Goal: Communication & Community: Answer question/provide support

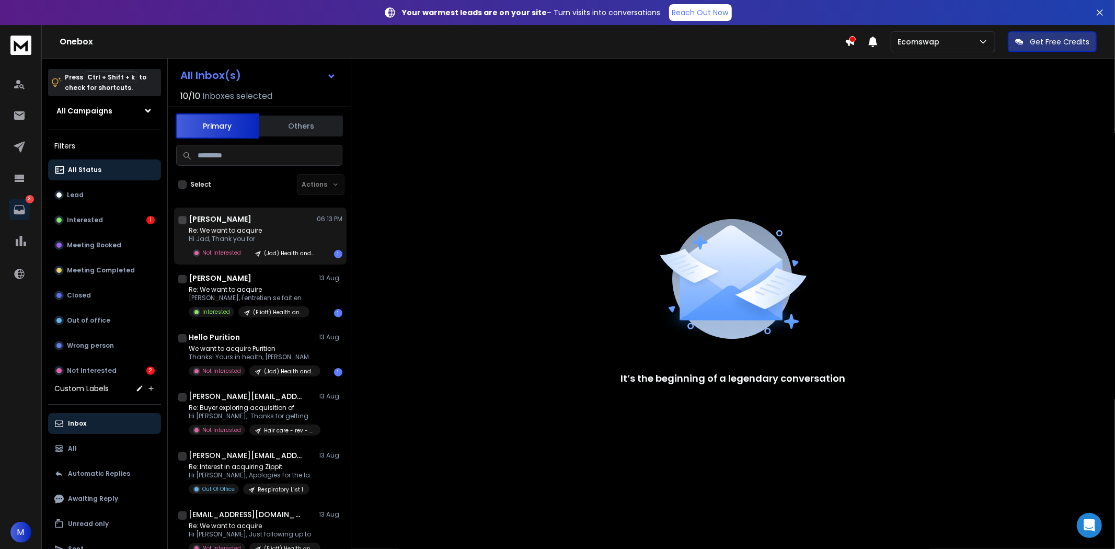
click at [235, 238] on p "Hi Jad, Thank you for" at bounding box center [252, 239] width 126 height 8
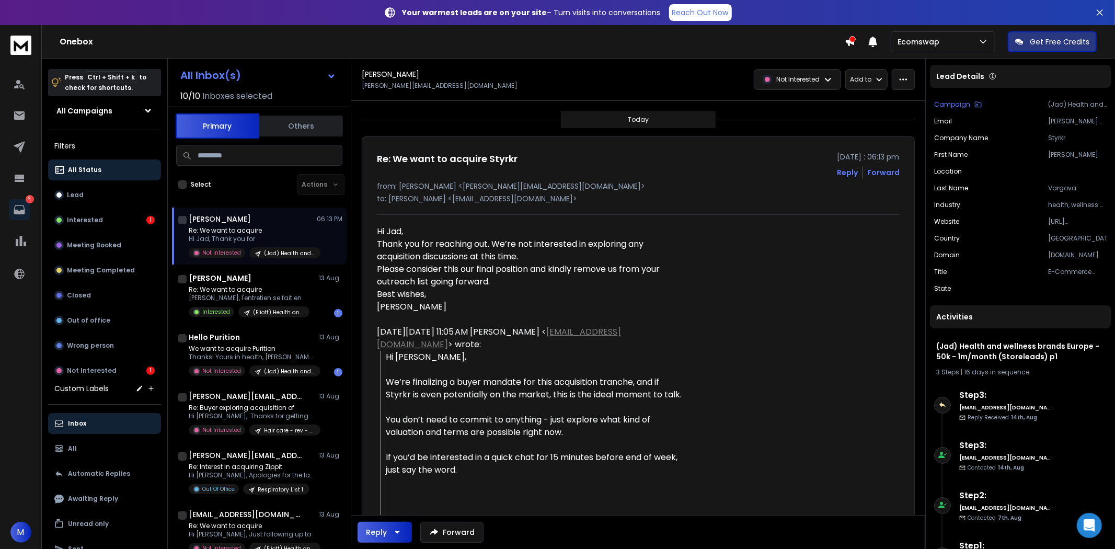
click at [381, 530] on div "Reply" at bounding box center [376, 532] width 21 height 10
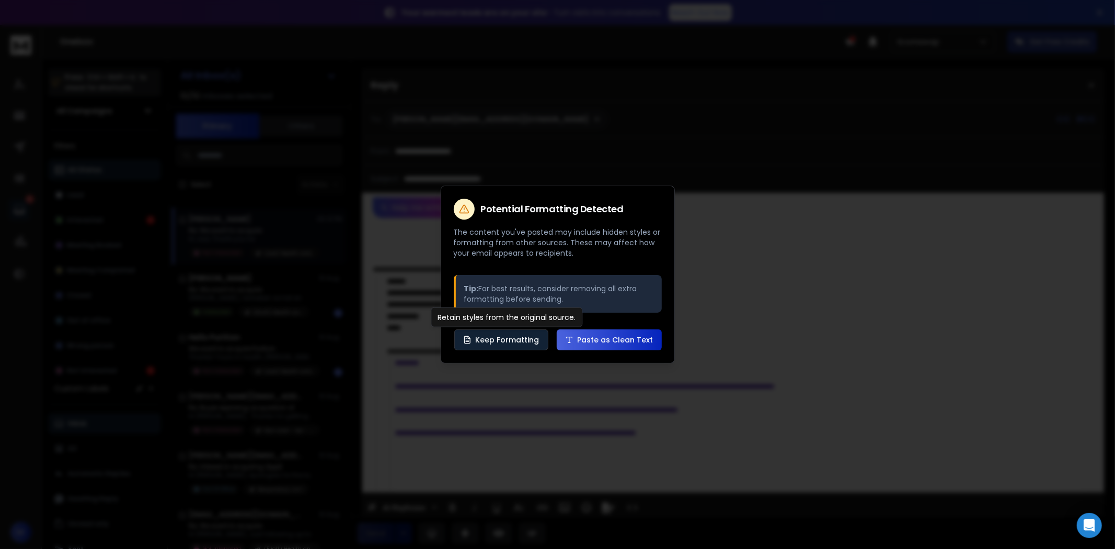
click at [512, 339] on button "Keep Formatting" at bounding box center [501, 339] width 94 height 21
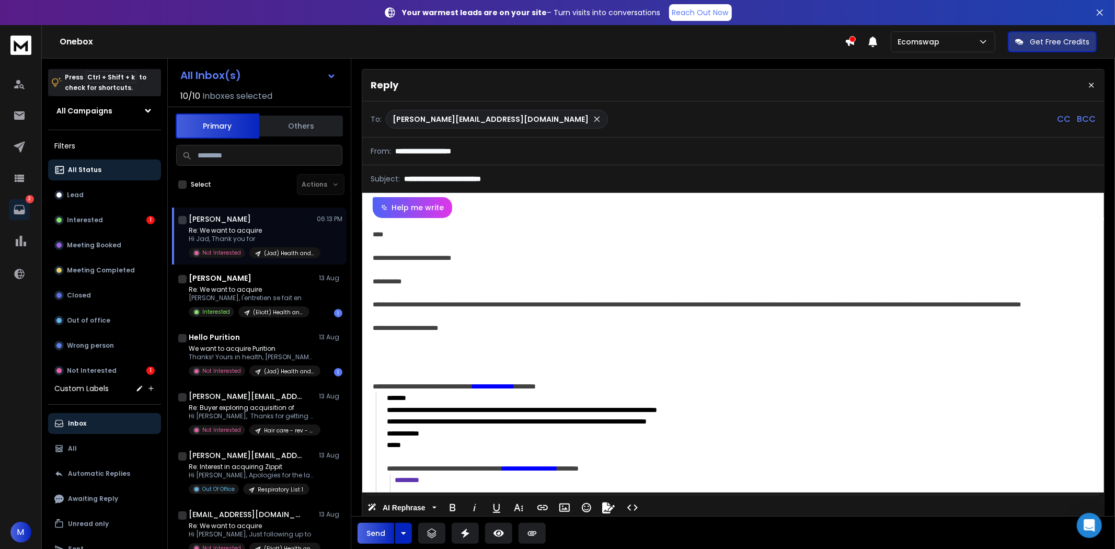
click at [397, 404] on p "*******" at bounding box center [735, 398] width 697 height 12
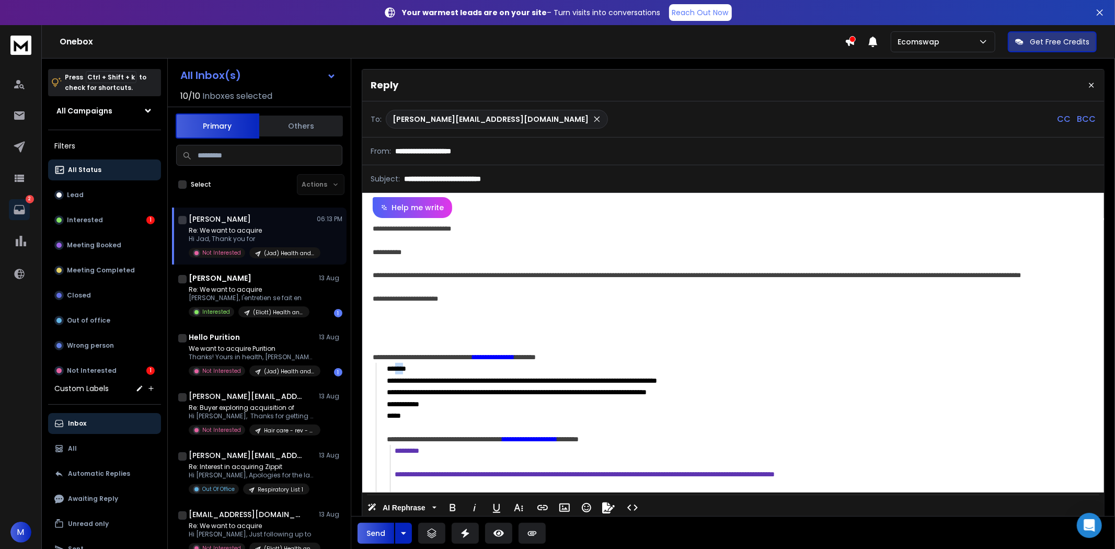
scroll to position [58, 0]
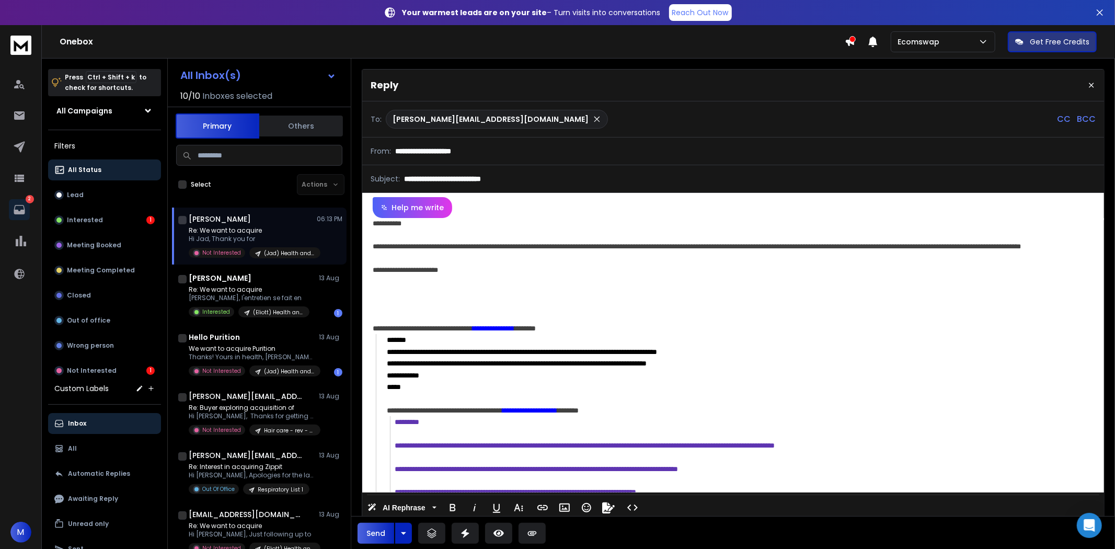
click at [406, 438] on div "*********" at bounding box center [739, 428] width 689 height 24
copy div "*****"
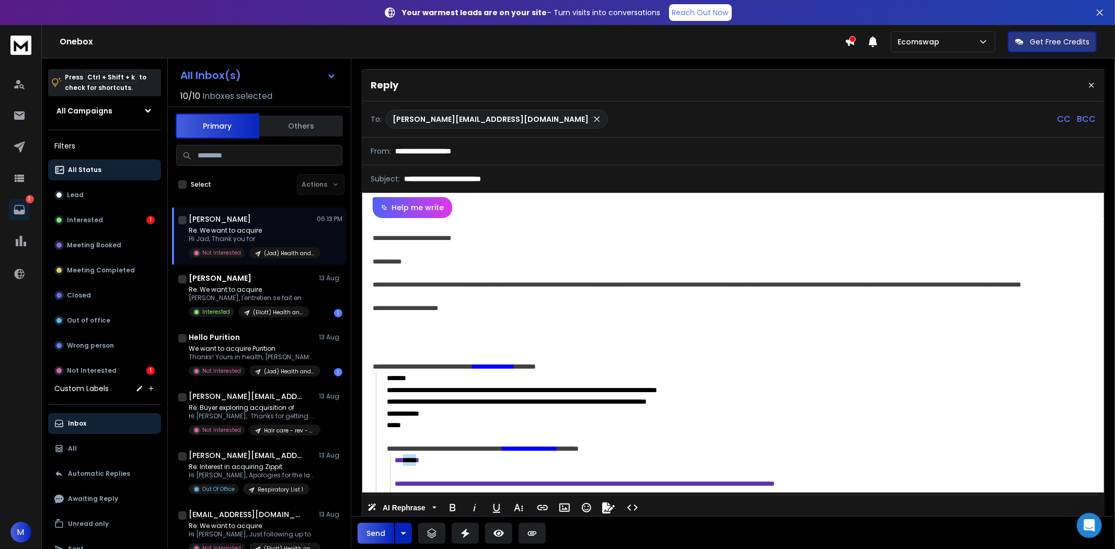
scroll to position [0, 0]
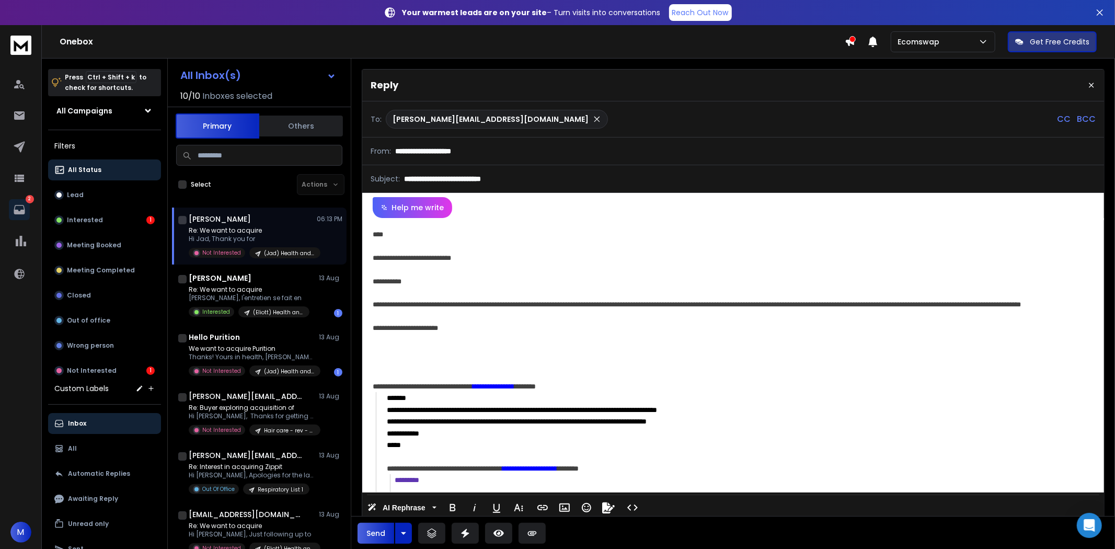
click at [382, 233] on span "**********" at bounding box center [697, 281] width 648 height 100
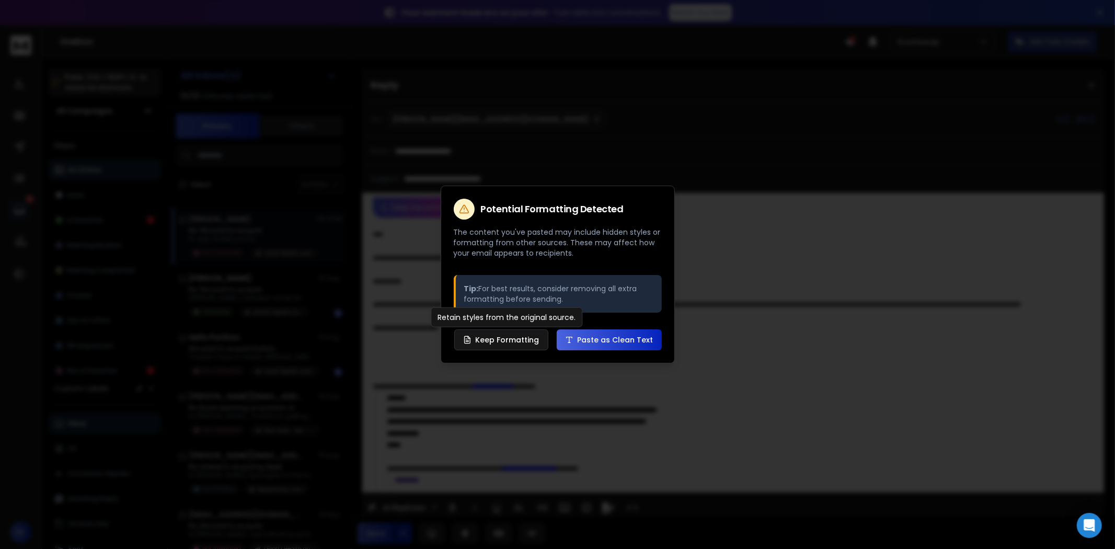
click at [604, 341] on button "Paste as Clean Text" at bounding box center [609, 339] width 105 height 21
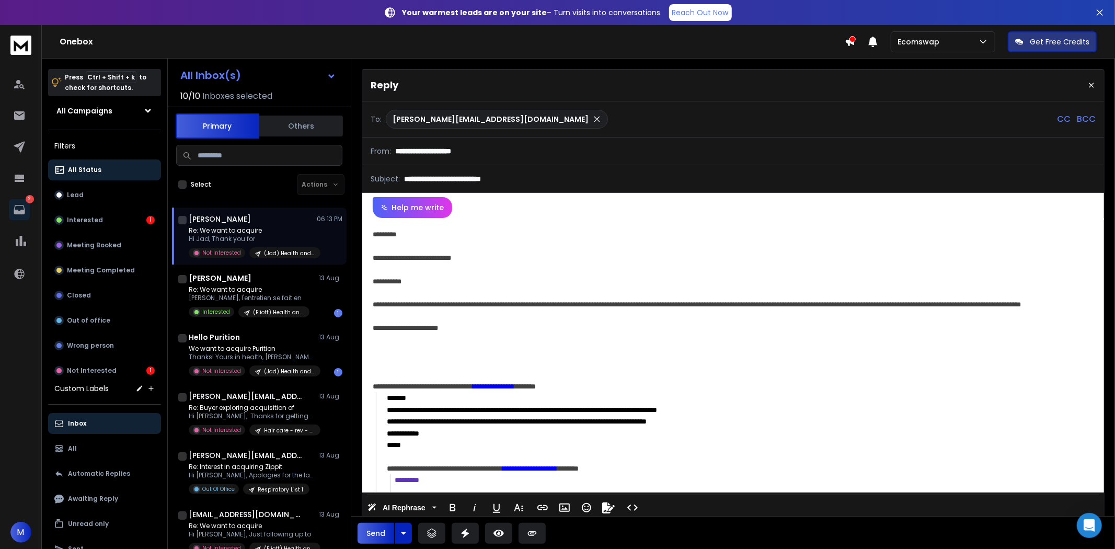
click at [402, 357] on div at bounding box center [732, 352] width 719 height 12
click at [607, 509] on icon "button" at bounding box center [608, 507] width 13 height 11
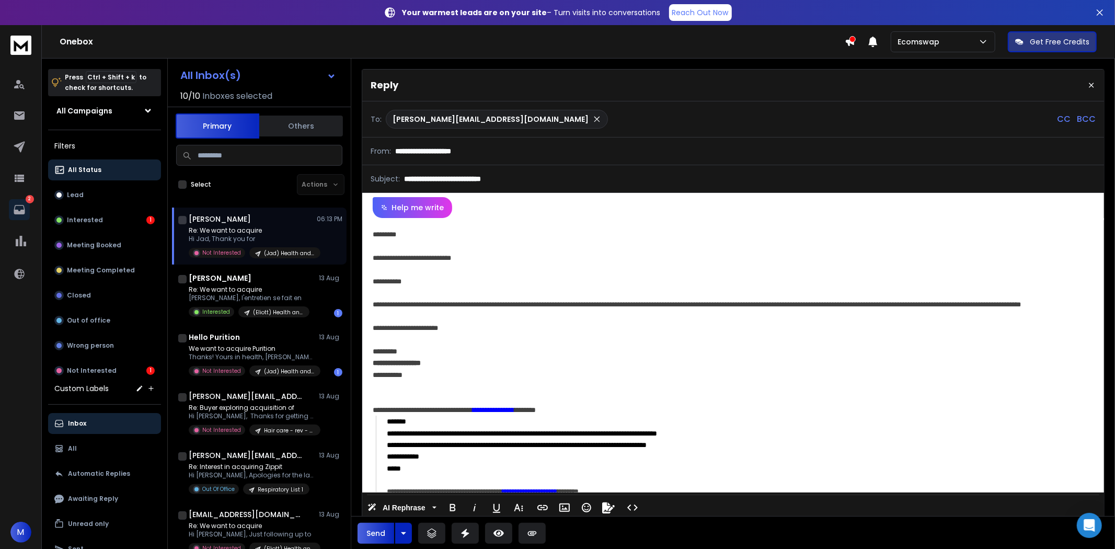
click at [419, 346] on div at bounding box center [732, 340] width 719 height 12
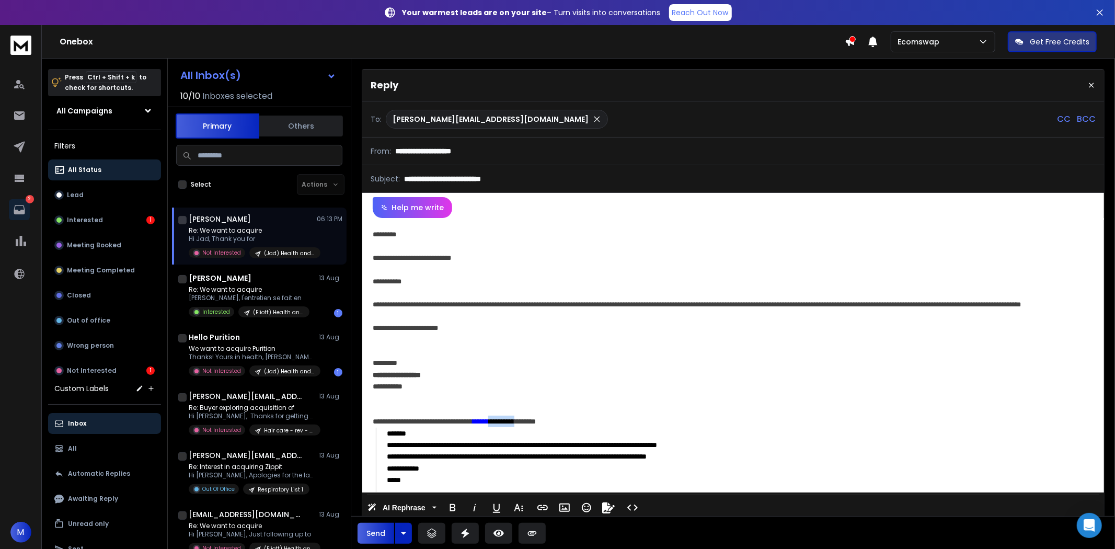
drag, startPoint x: 527, startPoint y: 434, endPoint x: 562, endPoint y: 436, distance: 35.6
click at [562, 427] on div "**********" at bounding box center [728, 422] width 710 height 12
copy link "**********"
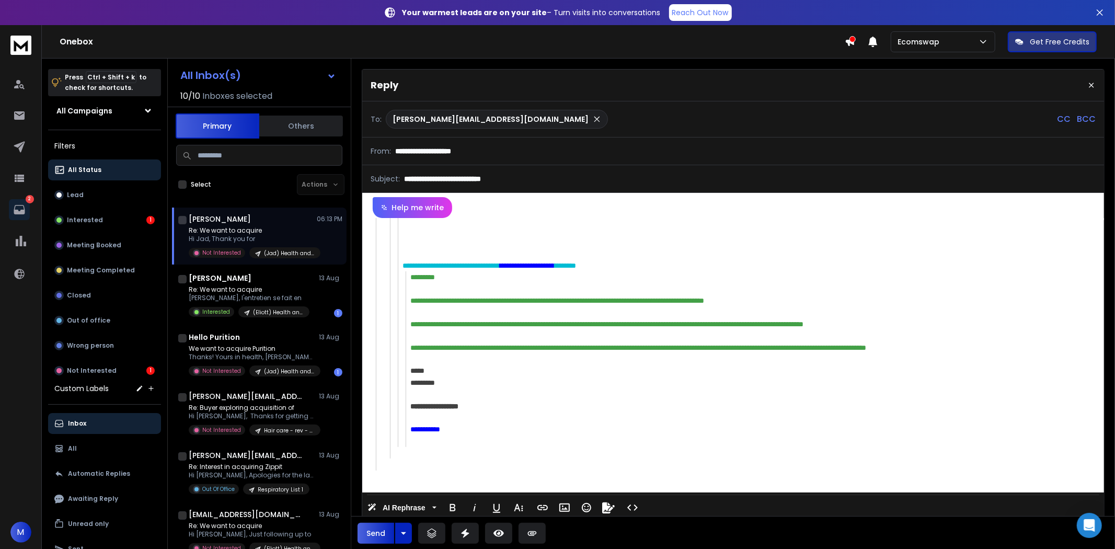
scroll to position [682, 0]
drag, startPoint x: 697, startPoint y: 302, endPoint x: 748, endPoint y: 302, distance: 50.7
click at [748, 302] on div "**********" at bounding box center [748, 288] width 674 height 35
copy div "**********"
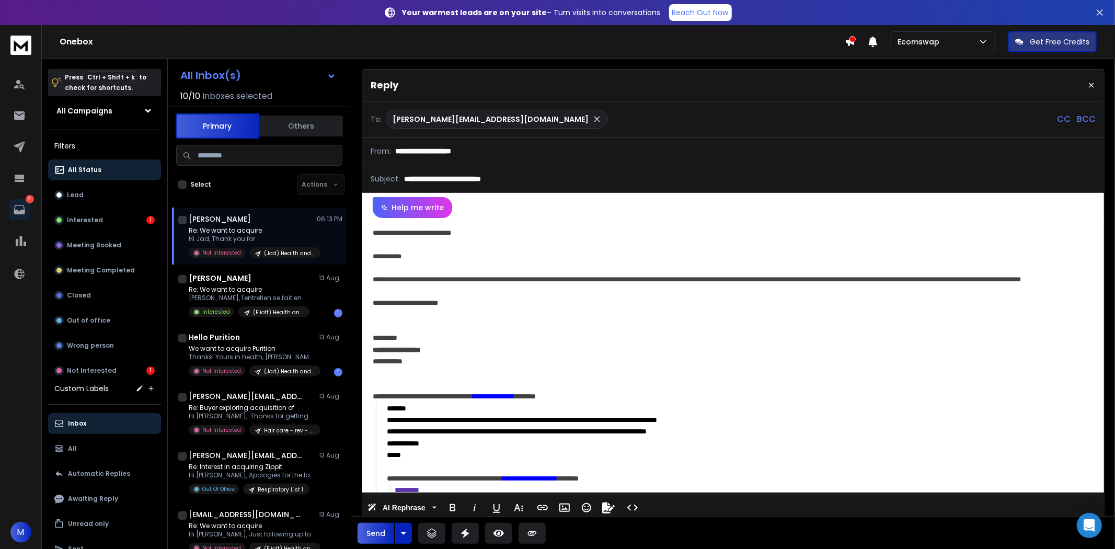
scroll to position [0, 0]
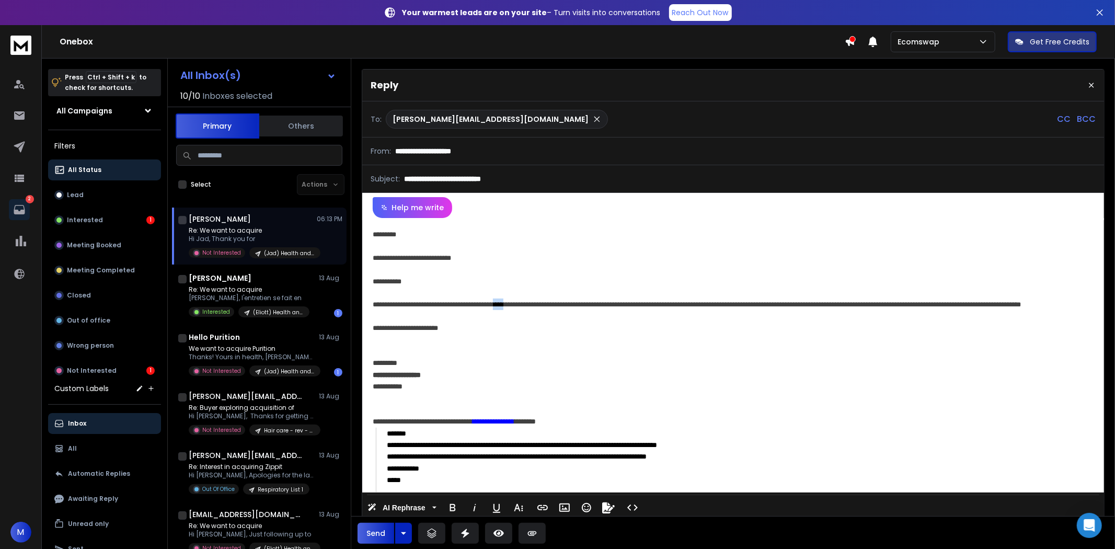
drag, startPoint x: 511, startPoint y: 305, endPoint x: 527, endPoint y: 305, distance: 15.7
click at [527, 305] on span "**********" at bounding box center [697, 281] width 648 height 100
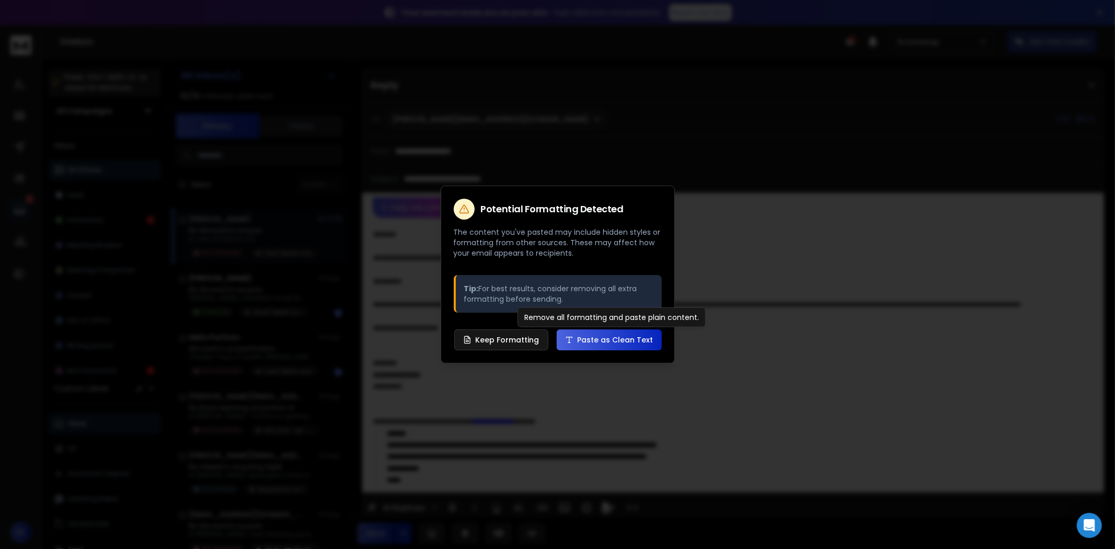
click at [619, 343] on button "Paste as Clean Text" at bounding box center [609, 339] width 105 height 21
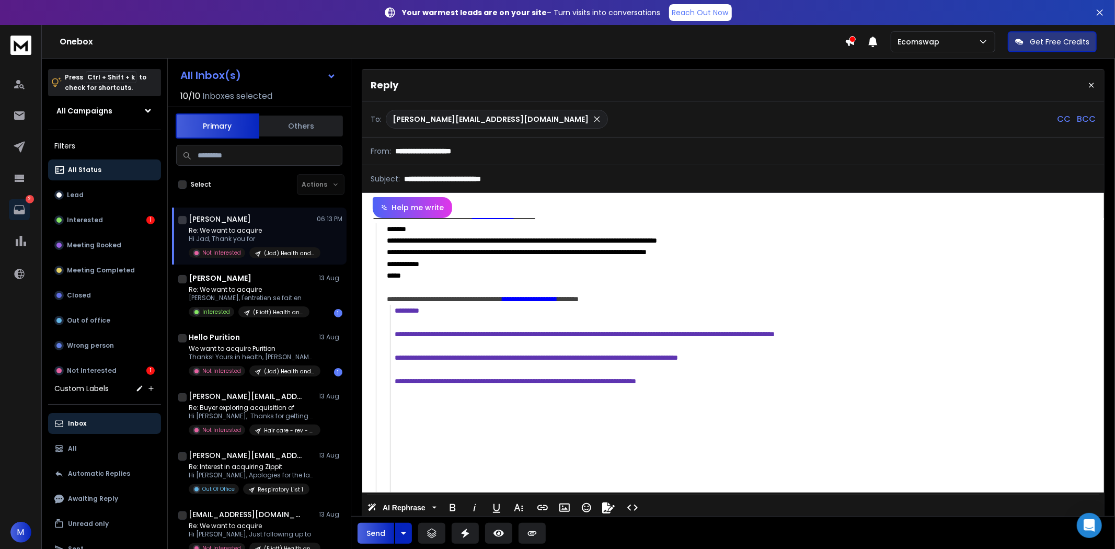
scroll to position [232, 0]
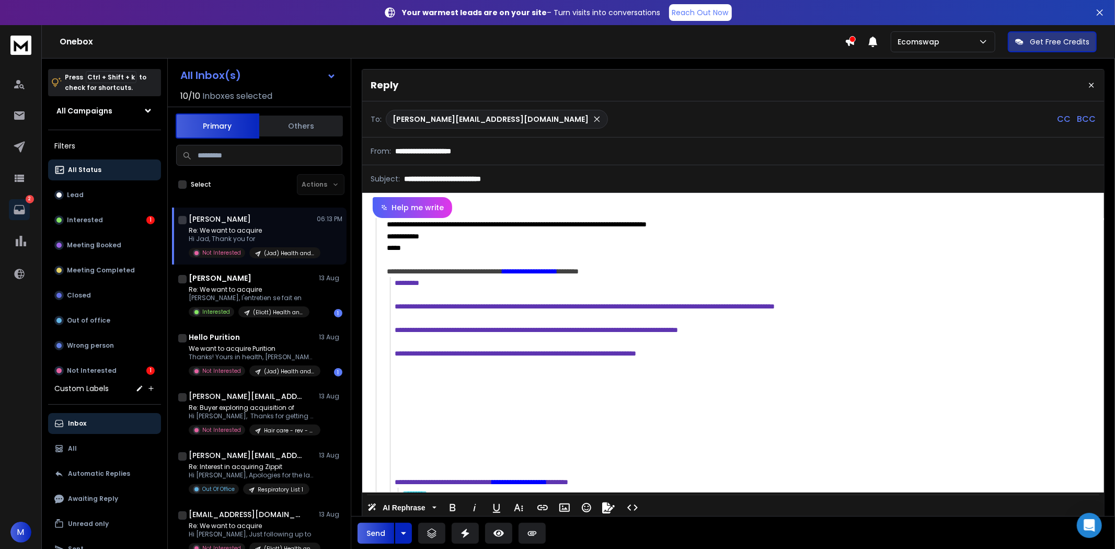
click at [377, 527] on button "Send" at bounding box center [376, 533] width 37 height 21
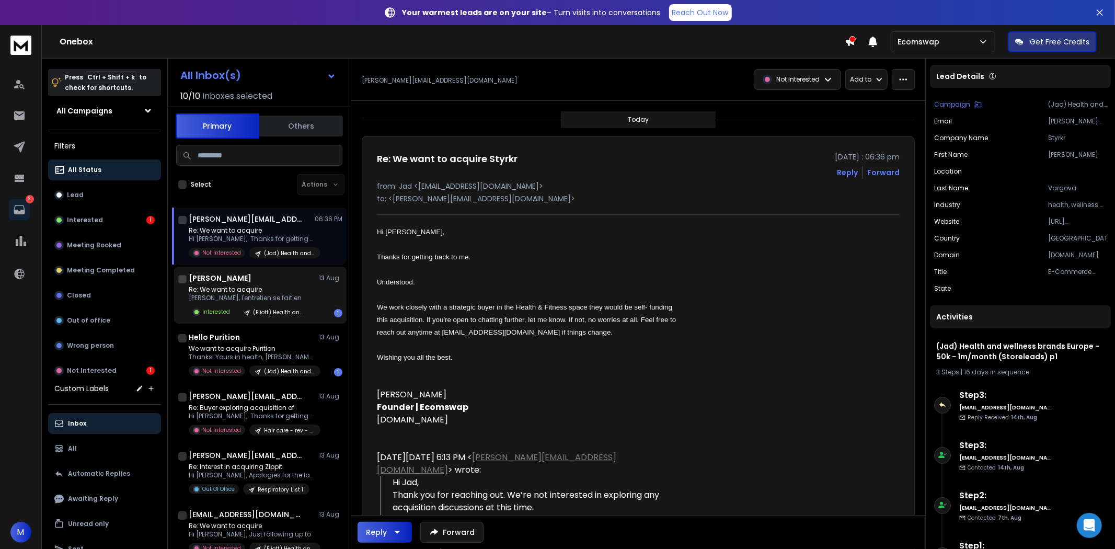
click at [276, 298] on p "[PERSON_NAME], l'entretien se fait en" at bounding box center [249, 298] width 121 height 8
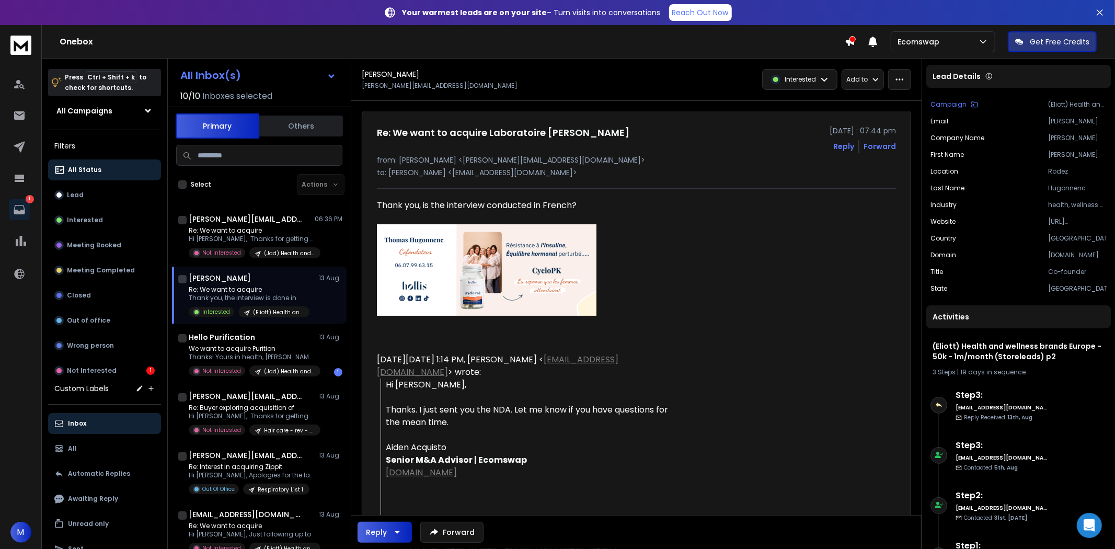
scroll to position [0, 0]
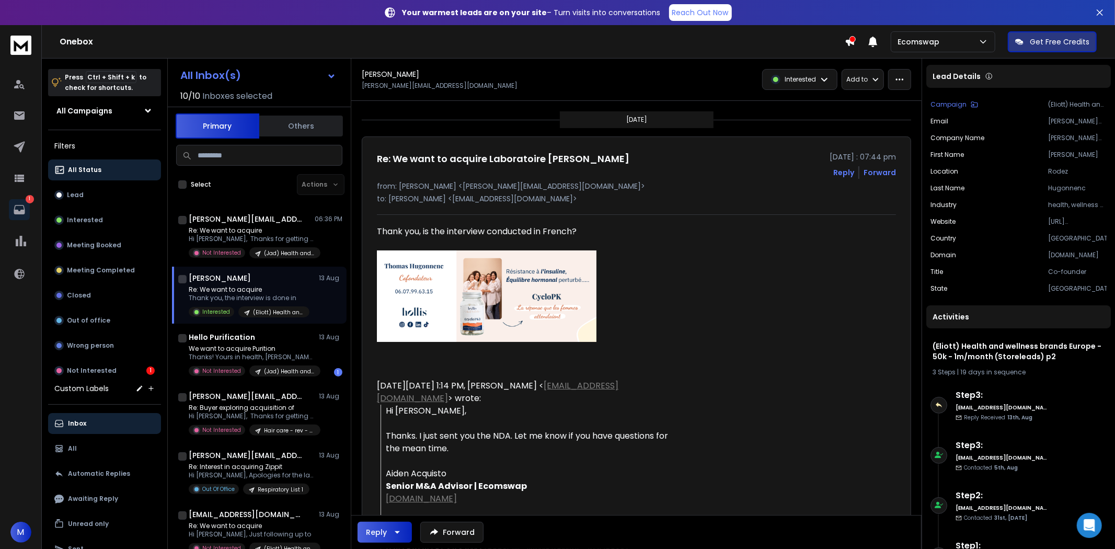
drag, startPoint x: 445, startPoint y: 362, endPoint x: 454, endPoint y: 361, distance: 8.9
click at [445, 362] on div "Thank you, is the interview conducted in French?" at bounding box center [529, 296] width 305 height 142
drag, startPoint x: 423, startPoint y: 231, endPoint x: 582, endPoint y: 228, distance: 159.0
click at [582, 228] on div "Thank you, is the interview conducted in French?" at bounding box center [529, 231] width 305 height 13
copy font "is the interview conducted in French?"
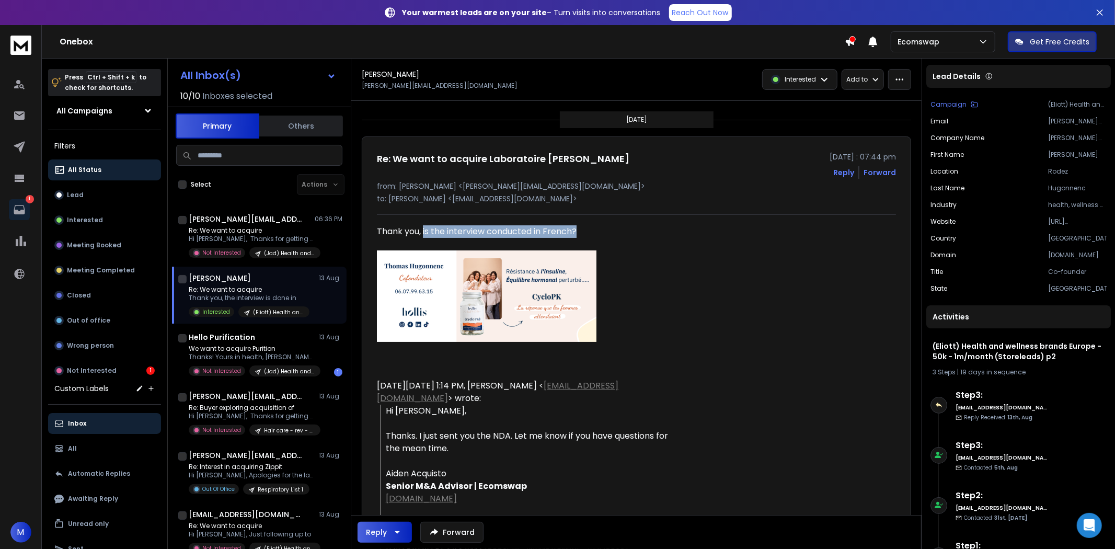
copy font "is the interview conducted in French?"
drag, startPoint x: 494, startPoint y: 189, endPoint x: 508, endPoint y: 187, distance: 13.8
click at [494, 189] on p "from: [PERSON_NAME] <[PERSON_NAME][EMAIL_ADDRESS][DOMAIN_NAME]>" at bounding box center [636, 186] width 519 height 10
drag, startPoint x: 513, startPoint y: 186, endPoint x: 579, endPoint y: 189, distance: 66.5
click at [579, 189] on p "from: [PERSON_NAME] <[PERSON_NAME][EMAIL_ADDRESS][DOMAIN_NAME]>" at bounding box center [636, 186] width 519 height 10
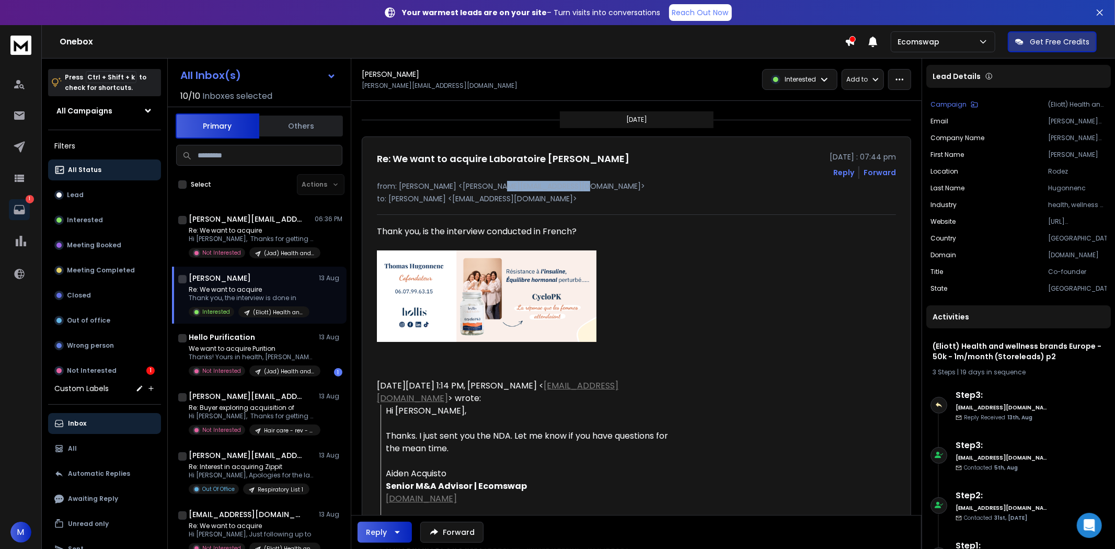
copy p "[DOMAIN_NAME]"
drag, startPoint x: 429, startPoint y: 230, endPoint x: 598, endPoint y: 233, distance: 168.9
click at [598, 233] on div "Thank you, is the interview conducted in French?" at bounding box center [529, 231] width 305 height 13
copy font "is the interview conducted in French?"
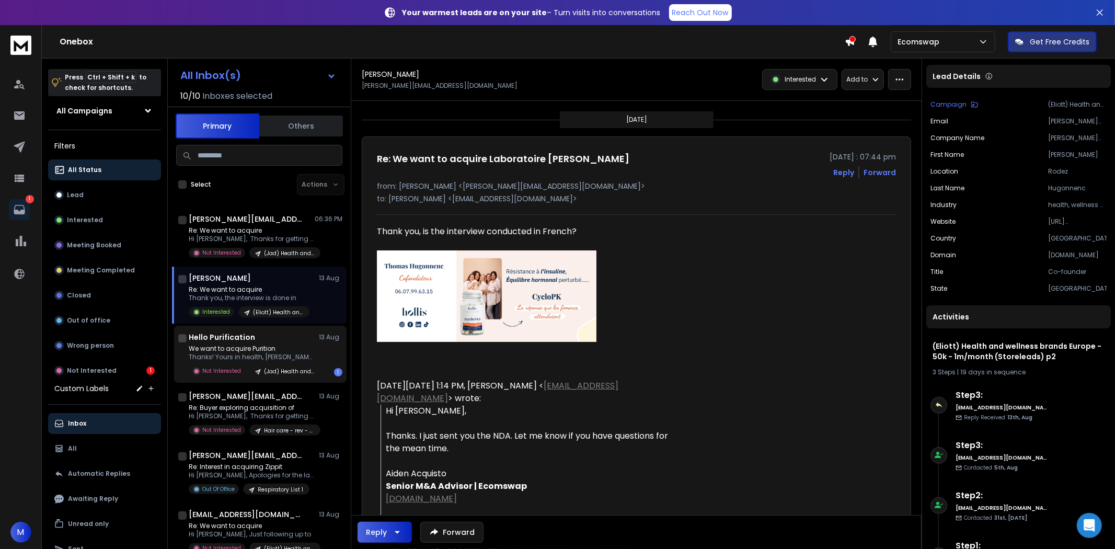
click at [290, 362] on div "We want to acquire Purition Thanks! Yours in health, Phillipa Not Interested (J…" at bounding box center [255, 361] width 132 height 32
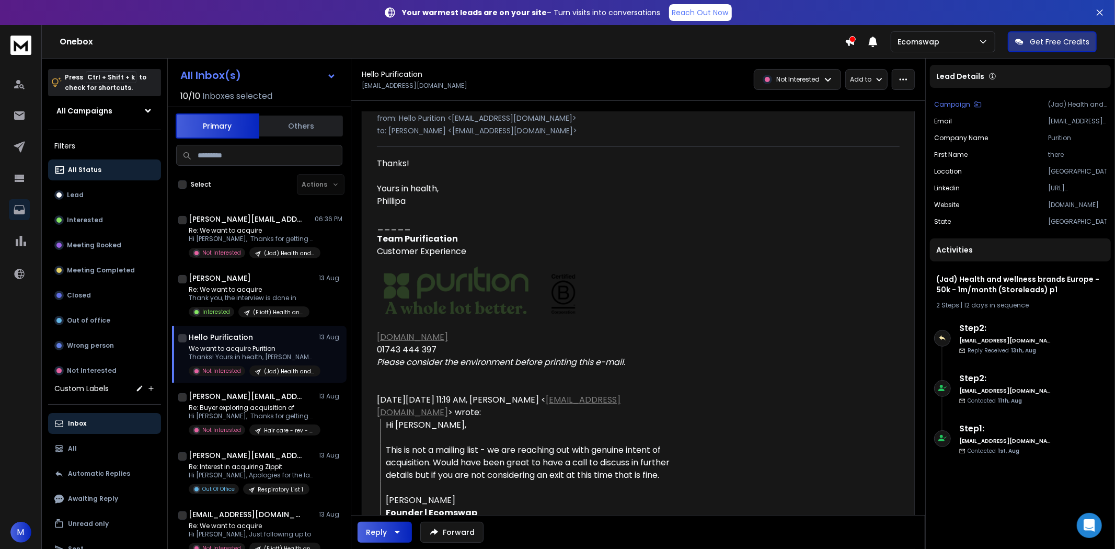
scroll to position [174, 0]
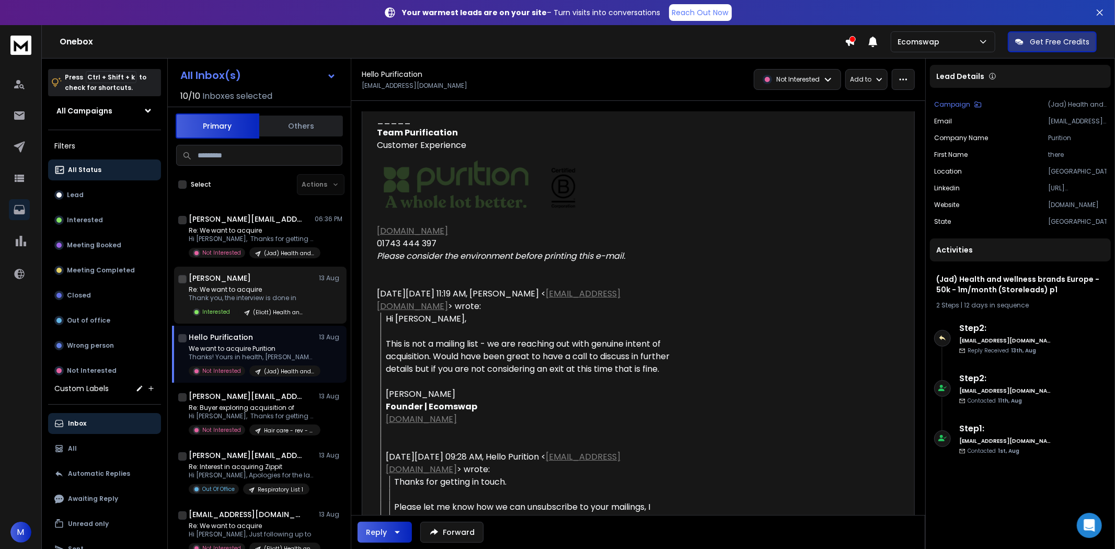
click at [254, 300] on font "Thank you, the interview is done in" at bounding box center [243, 297] width 108 height 9
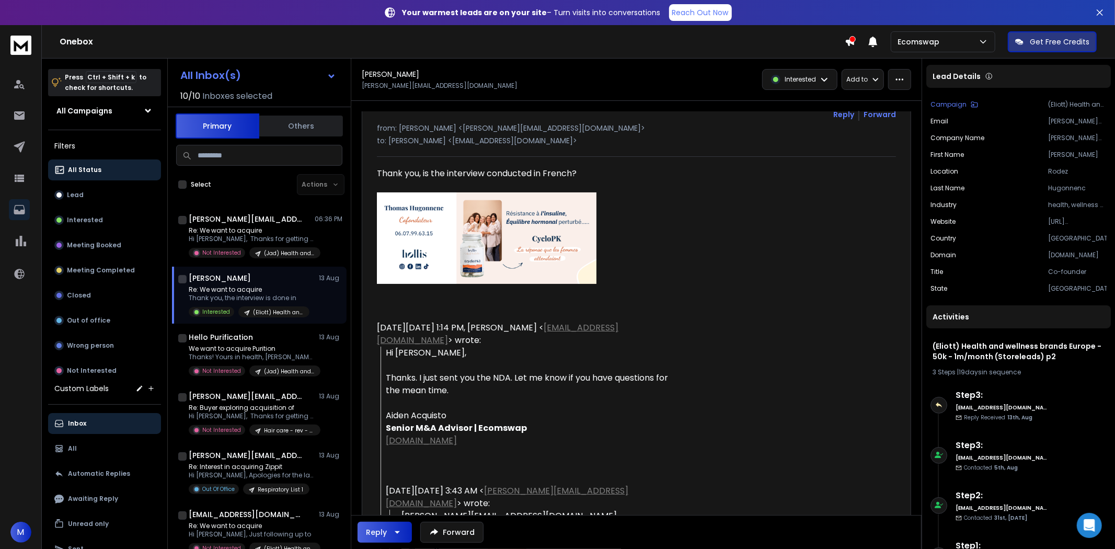
scroll to position [0, 0]
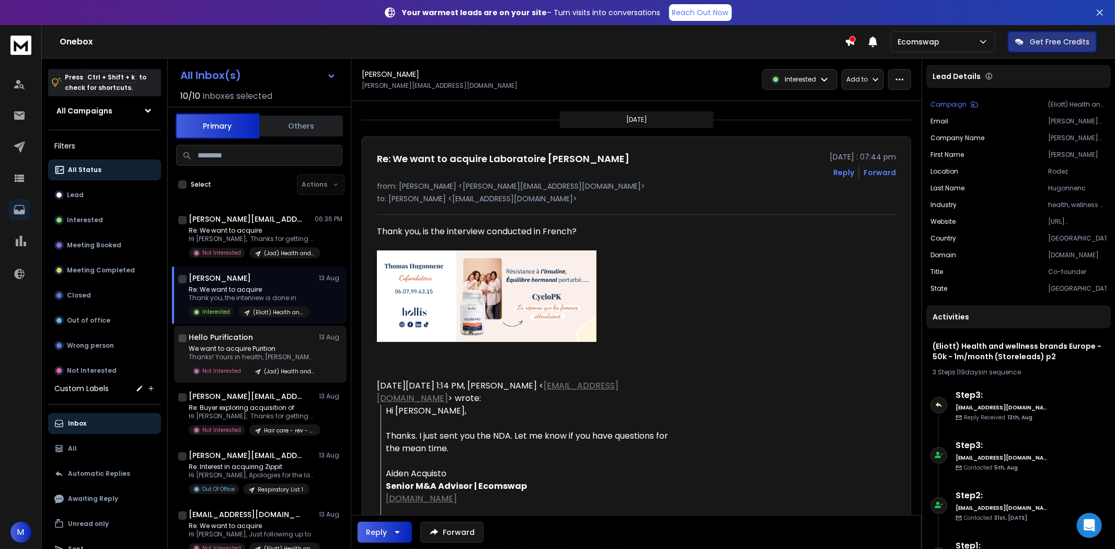
click at [261, 366] on div "(Jad) Health and wellness brands Europe - 50k - 1m/month (Storeleads) p1" at bounding box center [284, 371] width 71 height 11
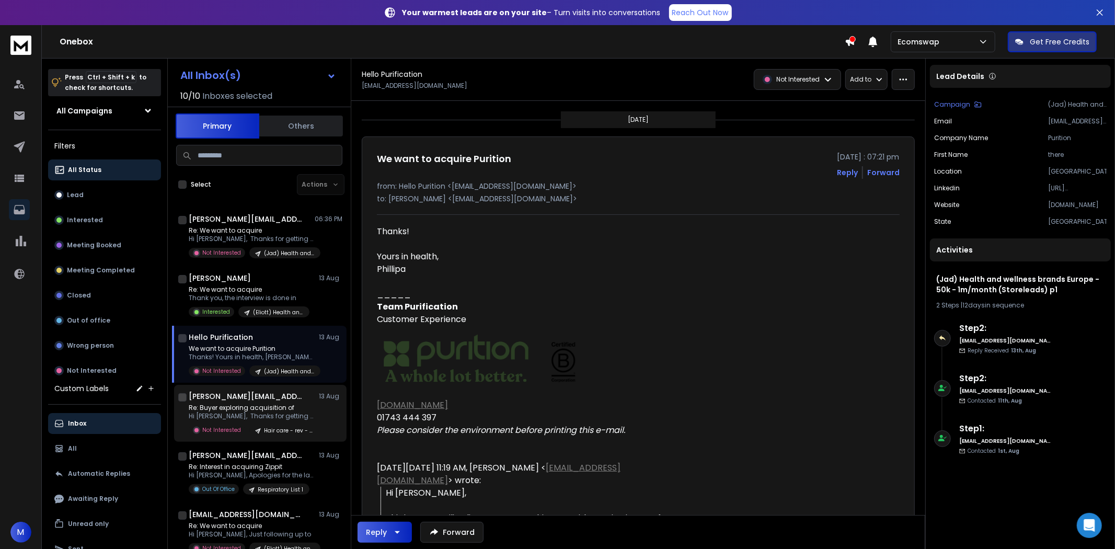
click at [220, 404] on p "Re: Buyer exploring acquisition of" at bounding box center [252, 408] width 126 height 8
